Goal: Task Accomplishment & Management: Manage account settings

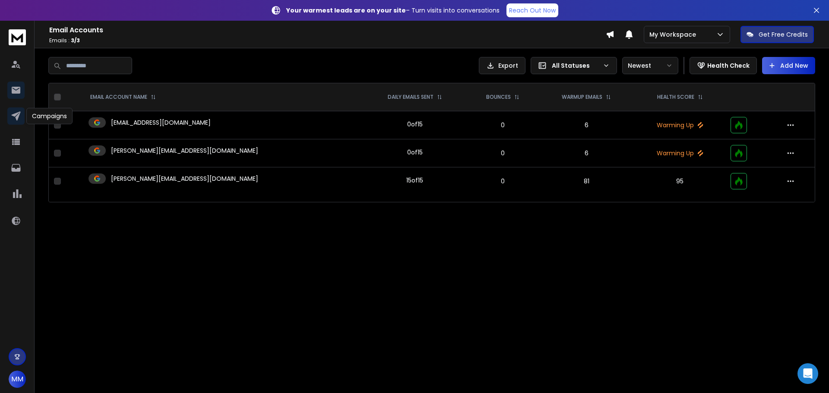
click at [16, 108] on link at bounding box center [15, 116] width 17 height 17
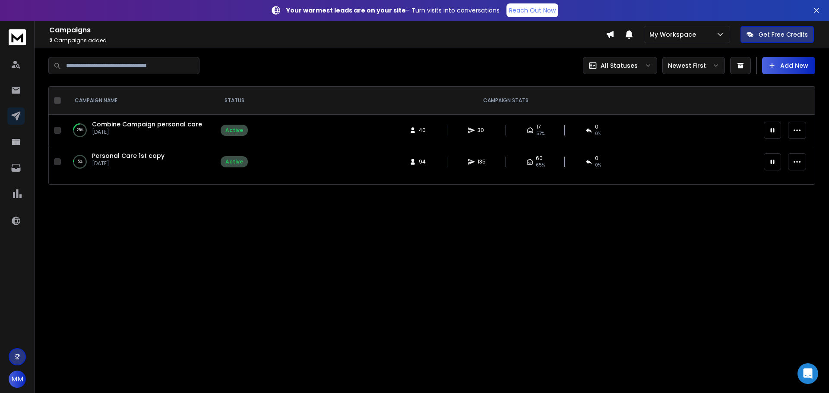
click at [137, 127] on span "Combine Campaign personal care" at bounding box center [147, 124] width 110 height 9
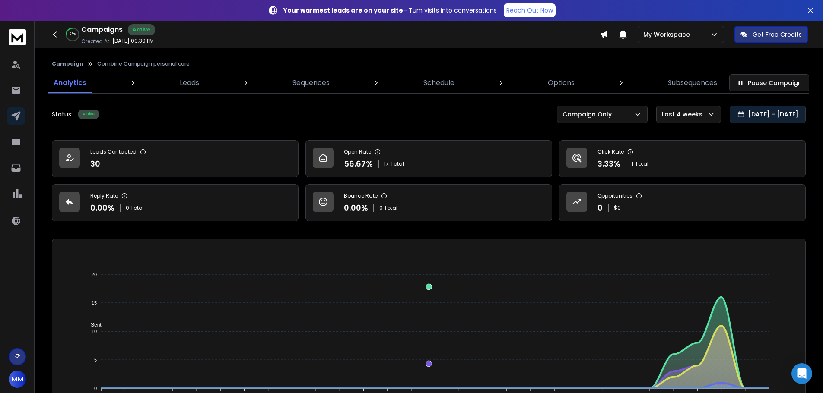
click at [739, 116] on button "[DATE] - [DATE]" at bounding box center [767, 114] width 76 height 17
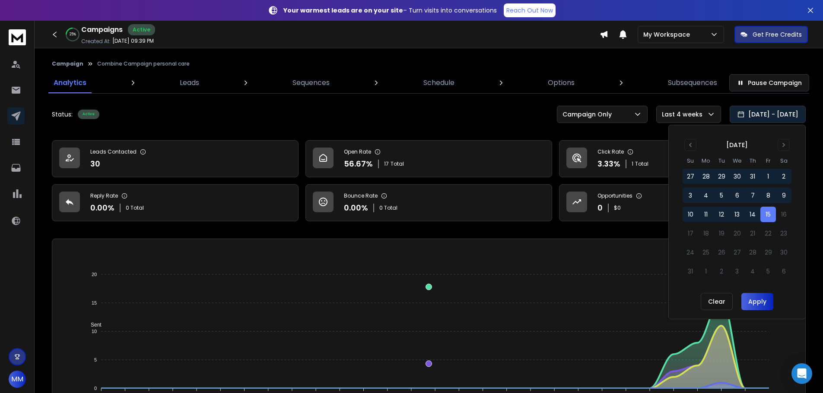
click at [739, 116] on button "[DATE] - [DATE]" at bounding box center [767, 114] width 76 height 17
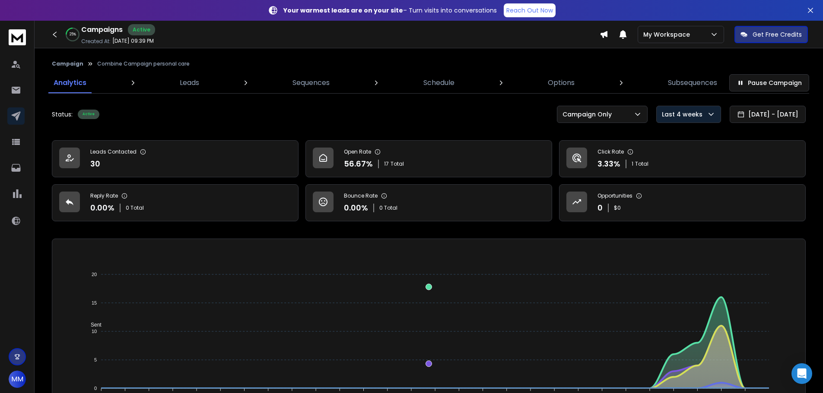
click at [666, 110] on p "Last 4 weeks" at bounding box center [684, 114] width 44 height 9
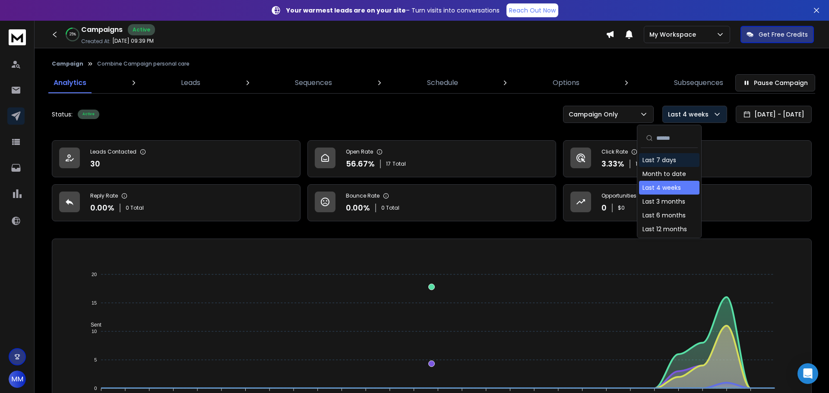
click at [668, 110] on p "Last 4 weeks" at bounding box center [690, 114] width 44 height 9
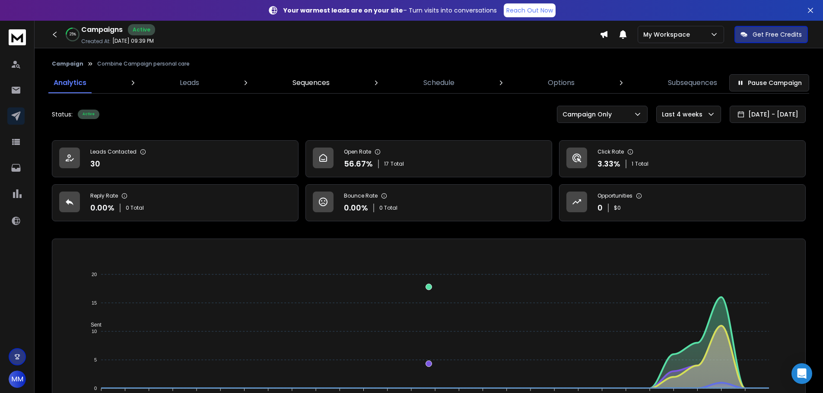
click at [319, 83] on p "Sequences" at bounding box center [310, 83] width 37 height 10
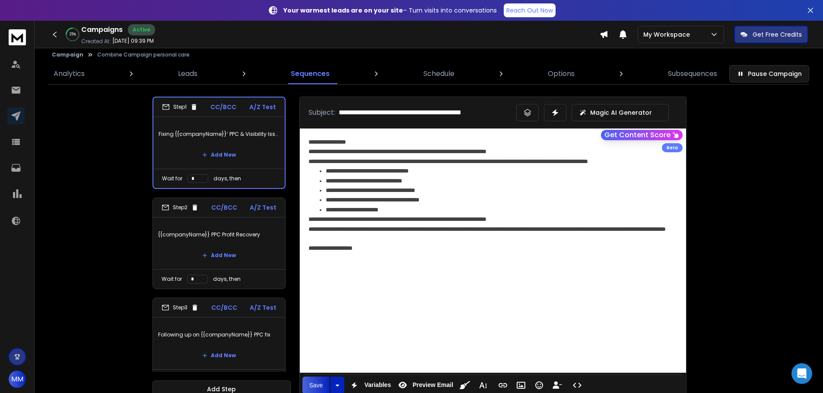
scroll to position [26, 0]
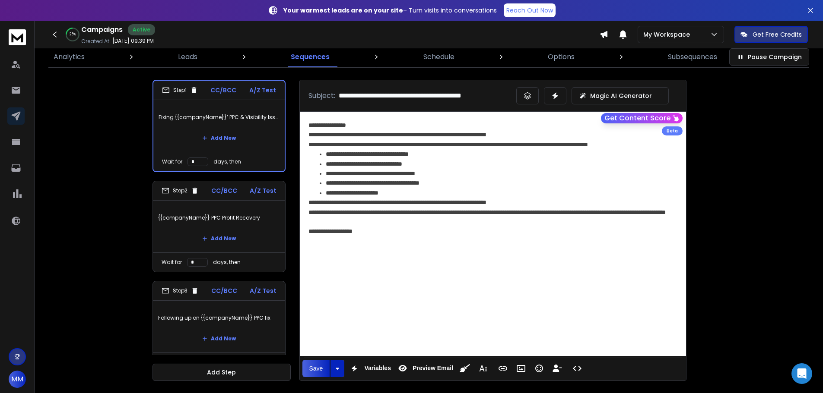
click at [332, 368] on div "button" at bounding box center [337, 368] width 14 height 17
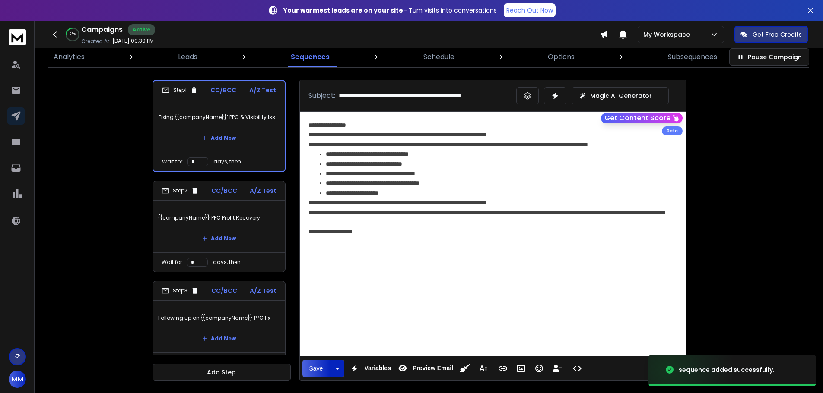
click at [336, 368] on icon "button" at bounding box center [337, 368] width 10 height 5
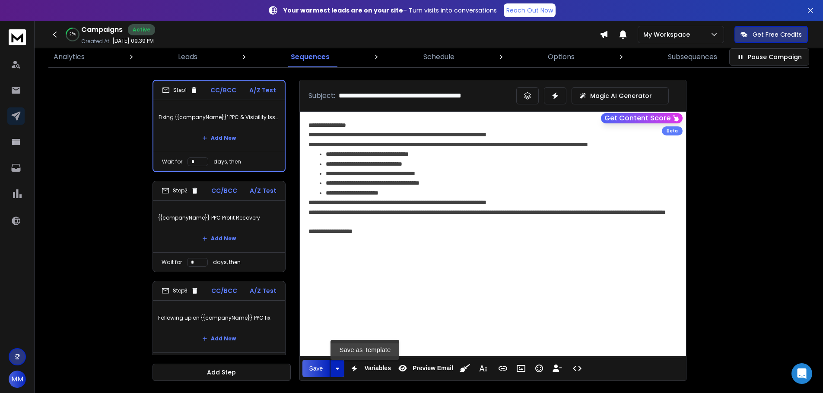
click at [356, 354] on link "Save as Template" at bounding box center [364, 350] width 69 height 13
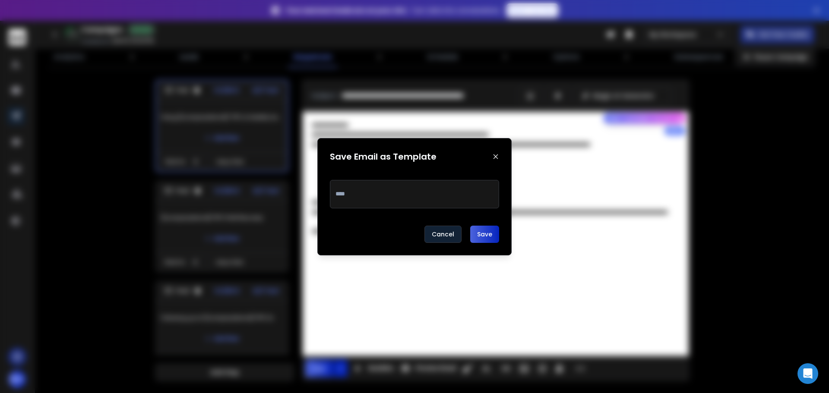
click at [435, 232] on p "Cancel" at bounding box center [442, 234] width 37 height 17
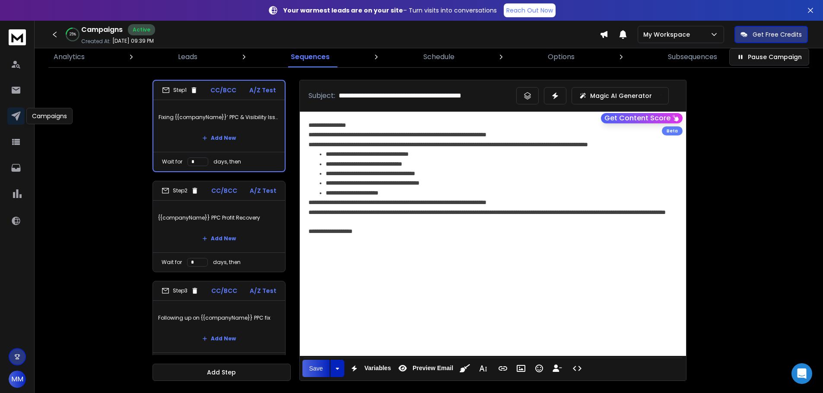
click at [21, 119] on link at bounding box center [15, 116] width 17 height 17
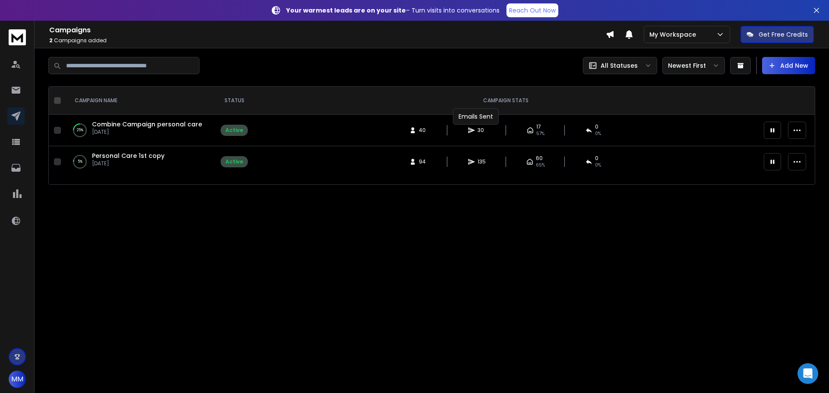
click at [474, 130] on icon at bounding box center [472, 131] width 8 height 8
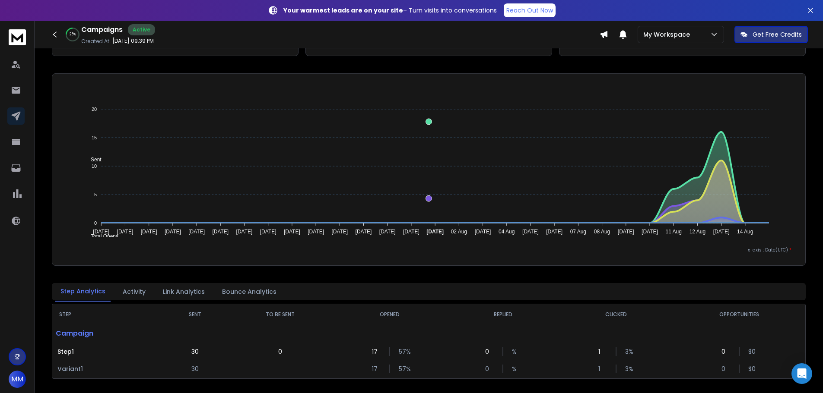
scroll to position [167, 0]
click at [127, 290] on button "Activity" at bounding box center [133, 290] width 33 height 19
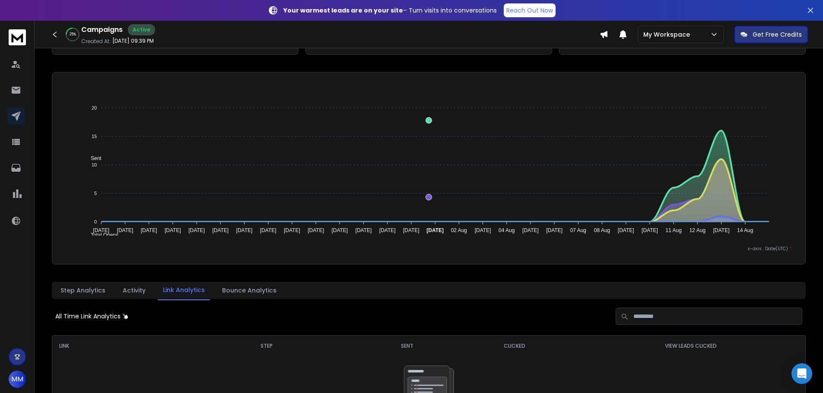
click at [176, 287] on button "Link Analytics" at bounding box center [184, 291] width 52 height 20
click at [91, 291] on button "Step Analytics" at bounding box center [82, 290] width 55 height 19
